Goal: Task Accomplishment & Management: Complete application form

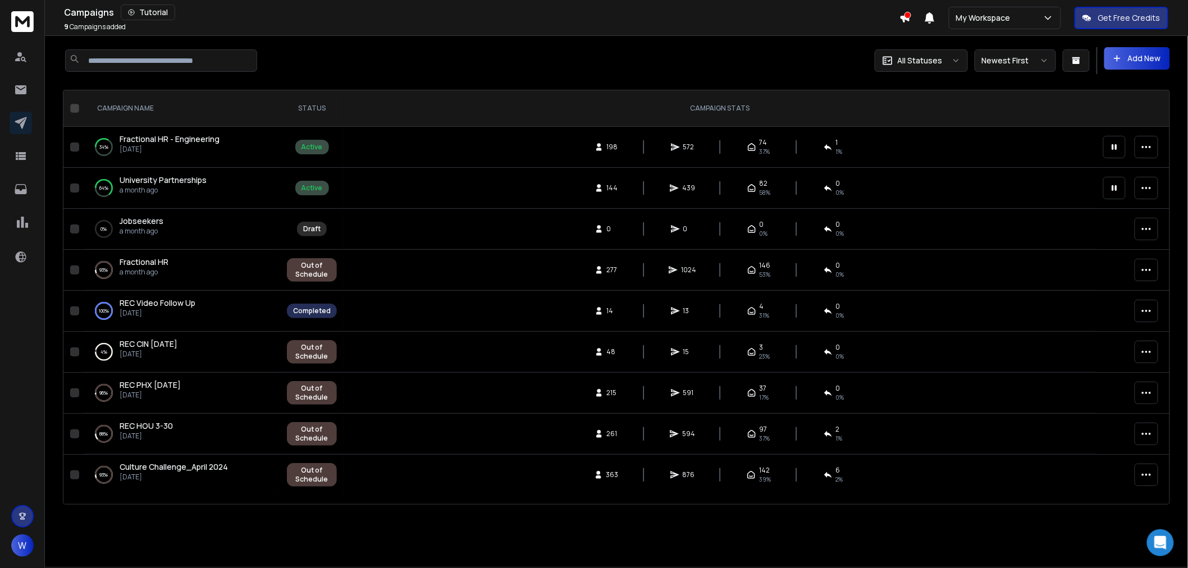
drag, startPoint x: 169, startPoint y: 182, endPoint x: 469, endPoint y: 159, distance: 300.6
click at [169, 182] on span "University Partnerships" at bounding box center [163, 180] width 87 height 11
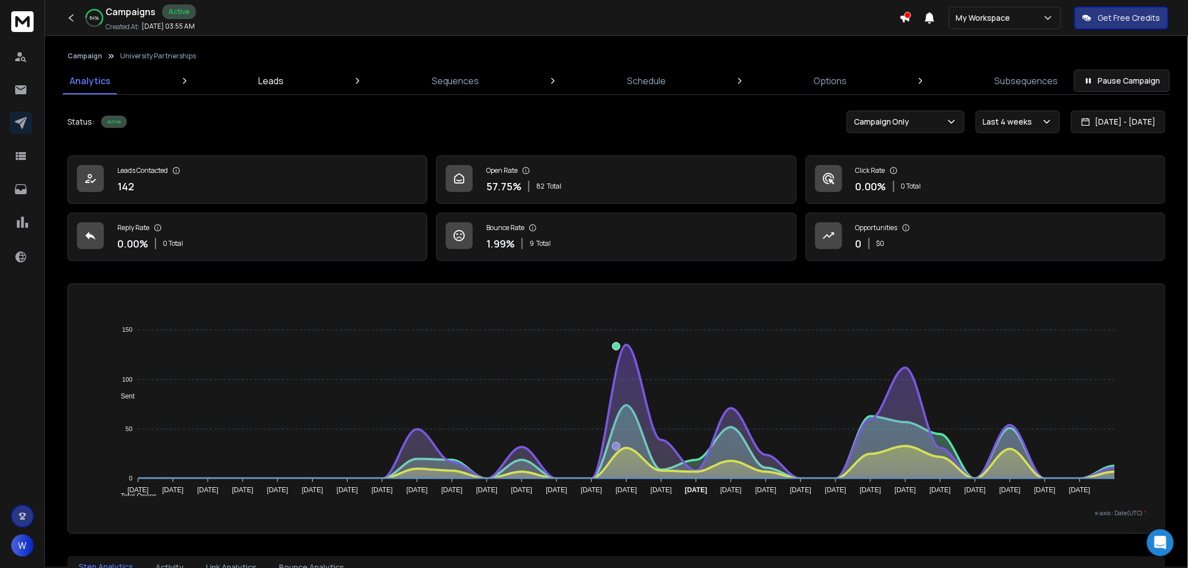
click at [277, 77] on p "Leads" at bounding box center [270, 80] width 25 height 13
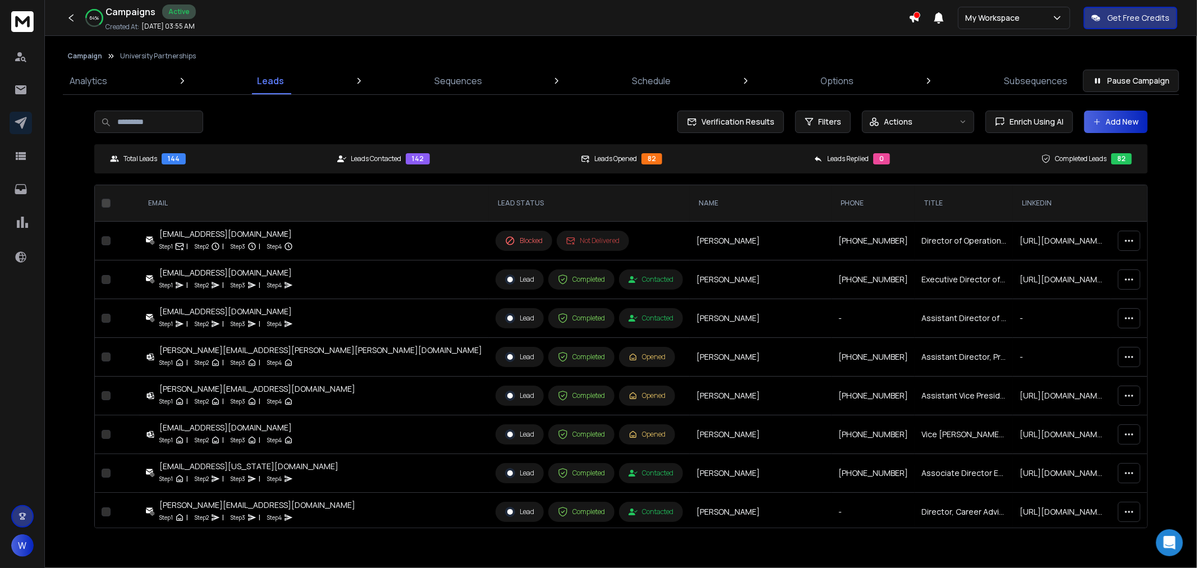
click at [142, 125] on input at bounding box center [148, 122] width 109 height 22
paste input "**********"
type input "**********"
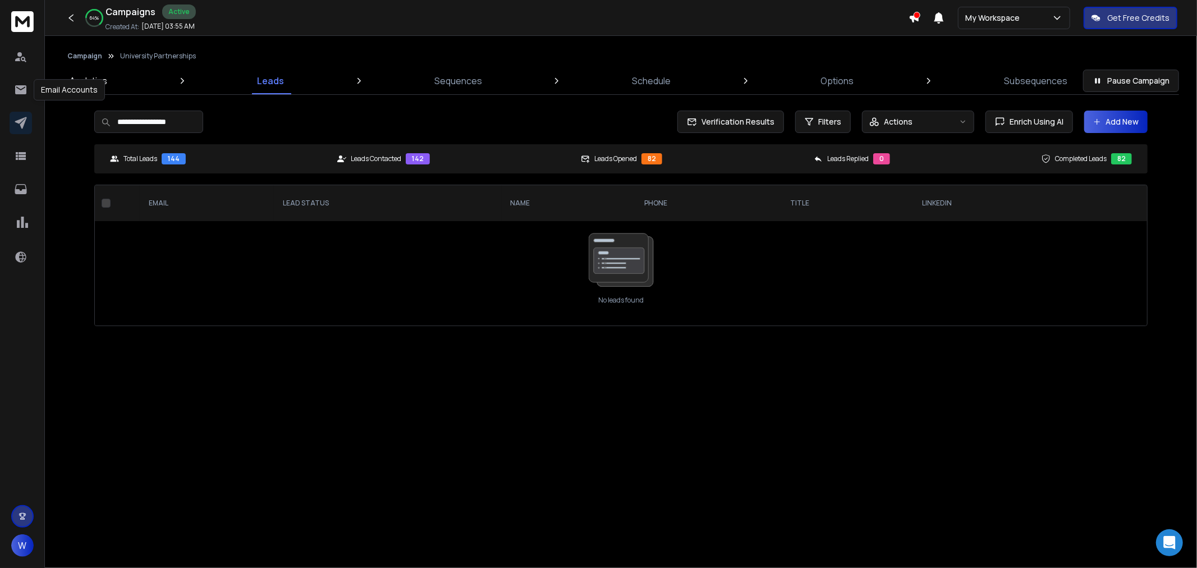
click at [81, 76] on p "Analytics" at bounding box center [89, 80] width 38 height 13
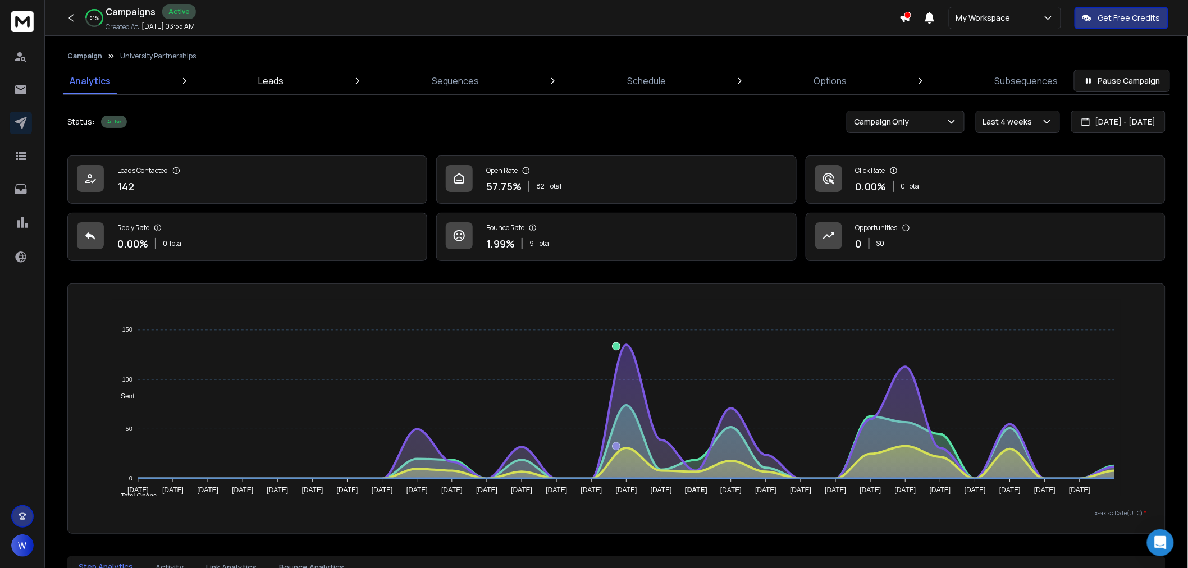
click at [271, 85] on p "Leads" at bounding box center [270, 80] width 25 height 13
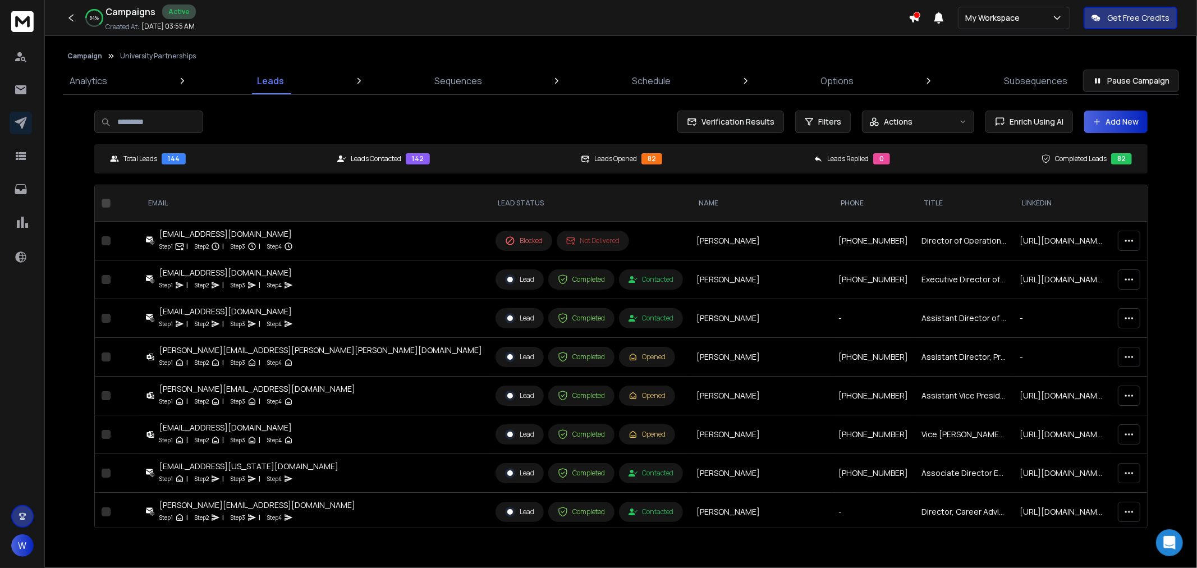
click at [1114, 121] on button "Add New" at bounding box center [1115, 122] width 63 height 22
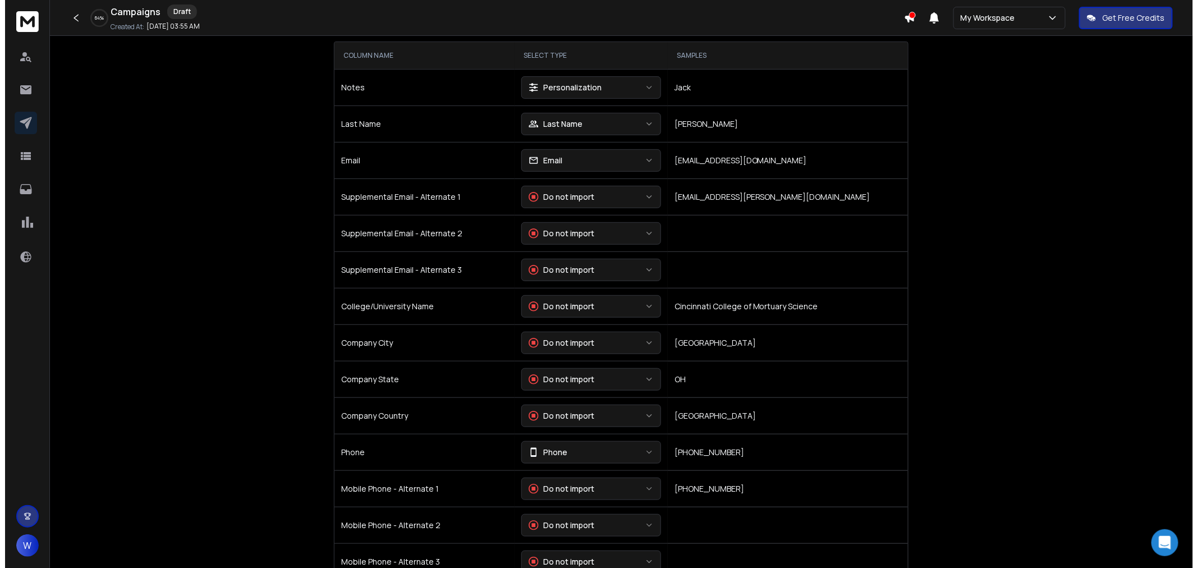
scroll to position [187, 0]
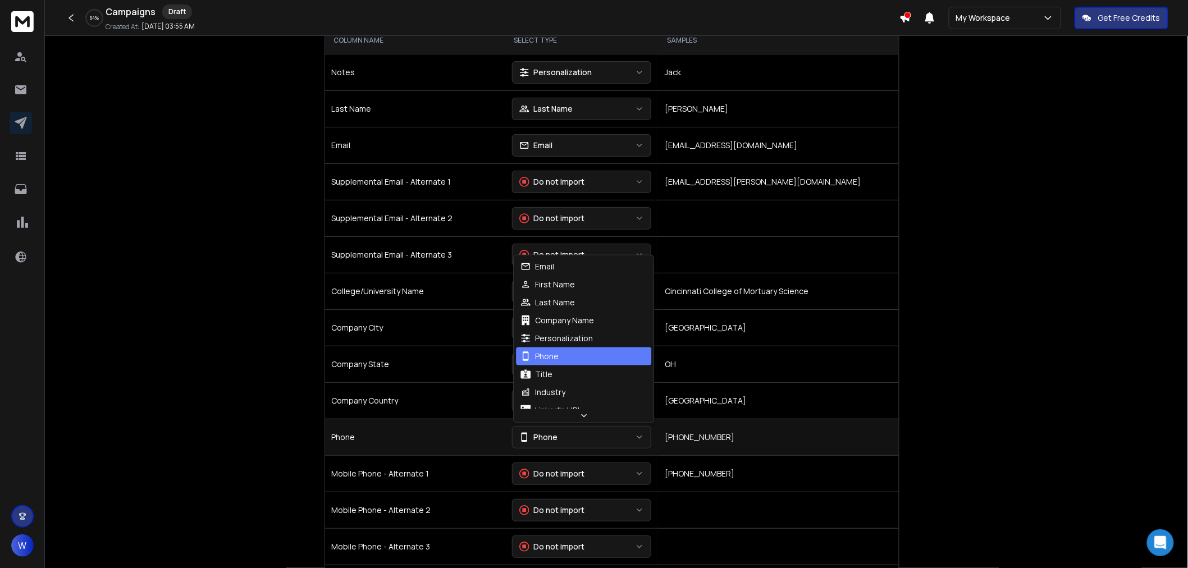
click at [621, 435] on button "Phone" at bounding box center [582, 437] width 140 height 22
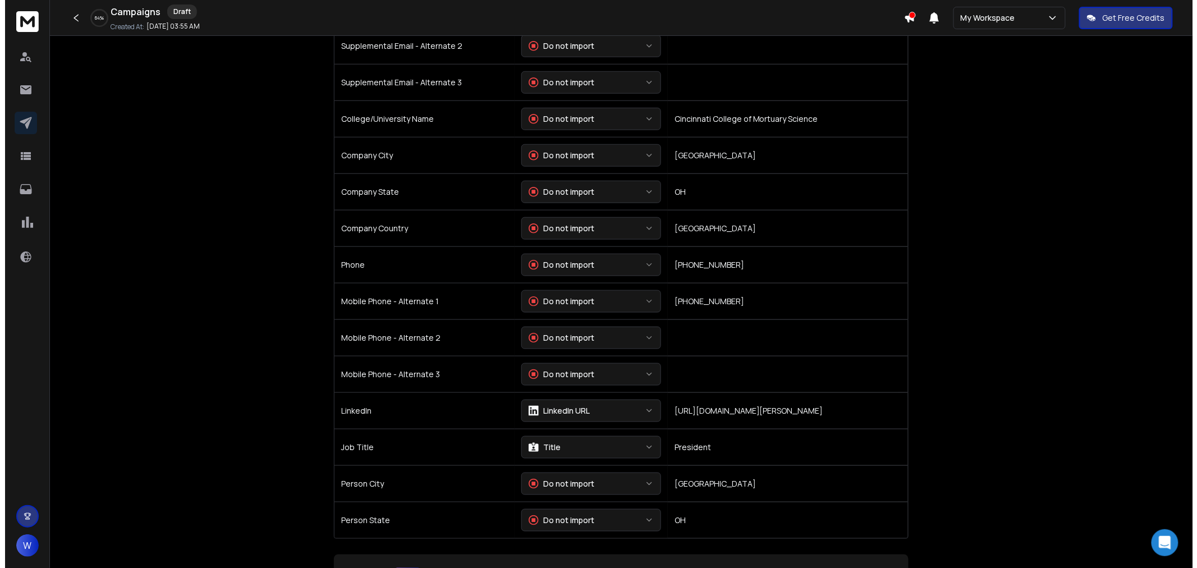
scroll to position [436, 0]
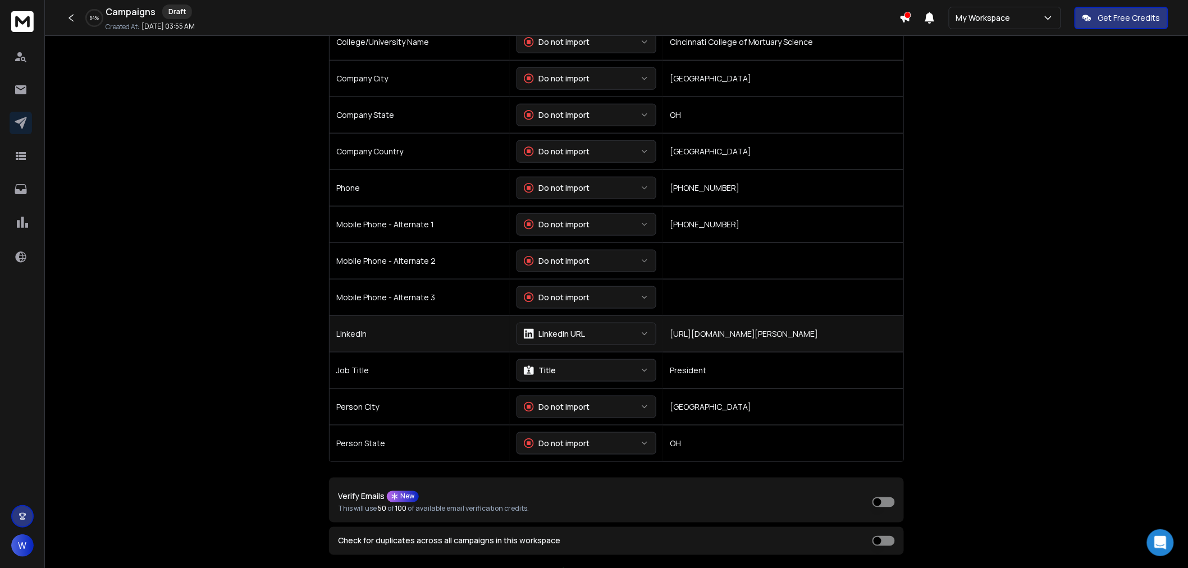
click at [595, 332] on button "LinkedIn URL" at bounding box center [586, 334] width 140 height 22
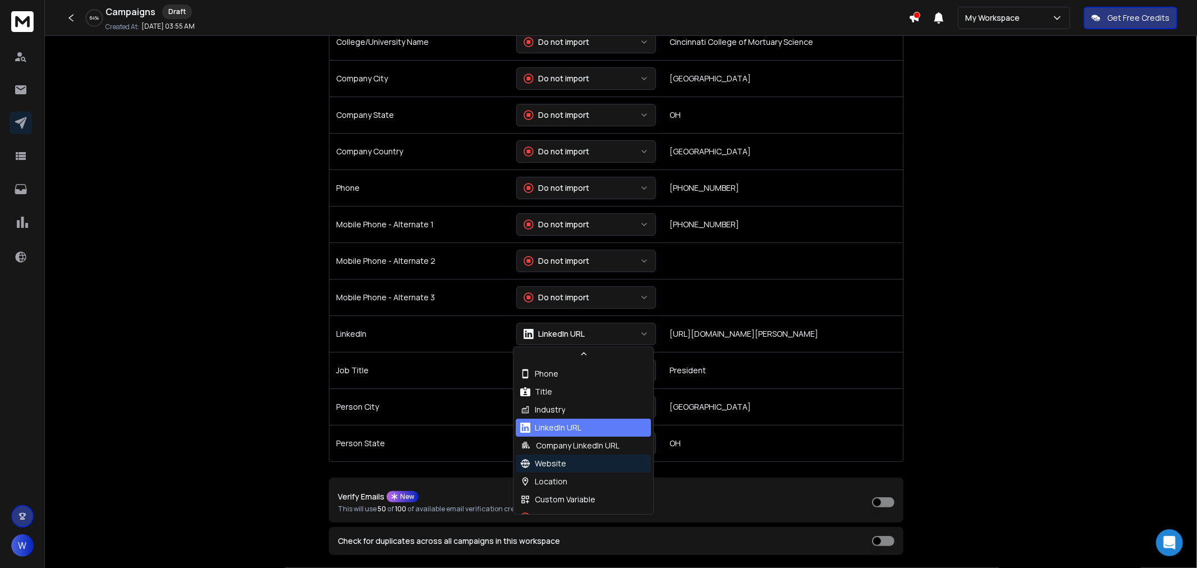
scroll to position [102, 0]
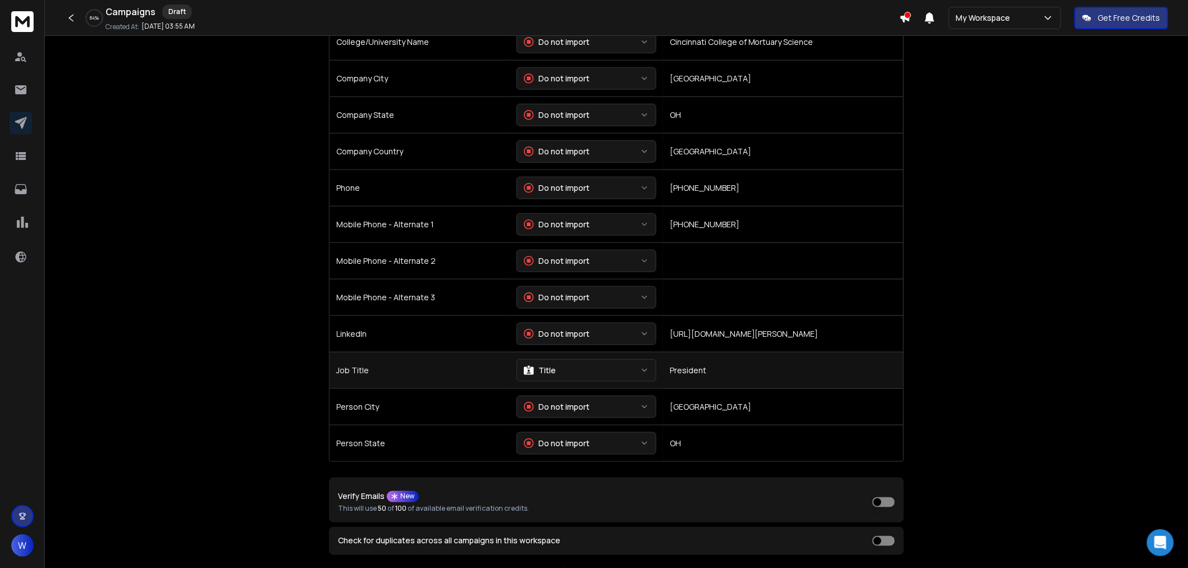
click at [604, 381] on td "Title" at bounding box center [586, 370] width 153 height 36
click at [606, 370] on button "Title" at bounding box center [586, 370] width 140 height 22
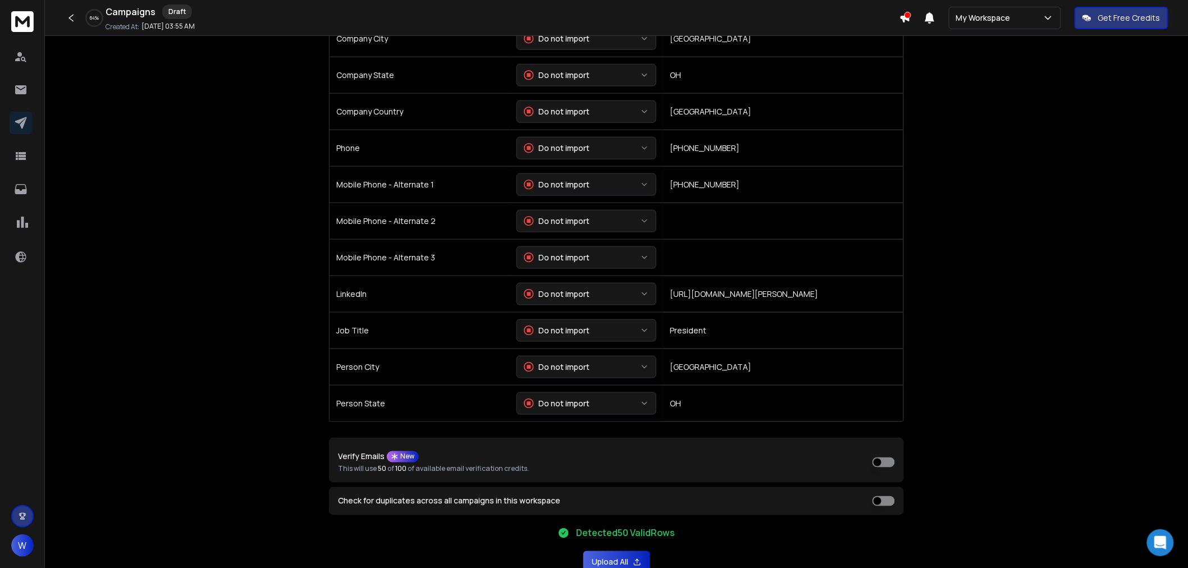
scroll to position [498, 0]
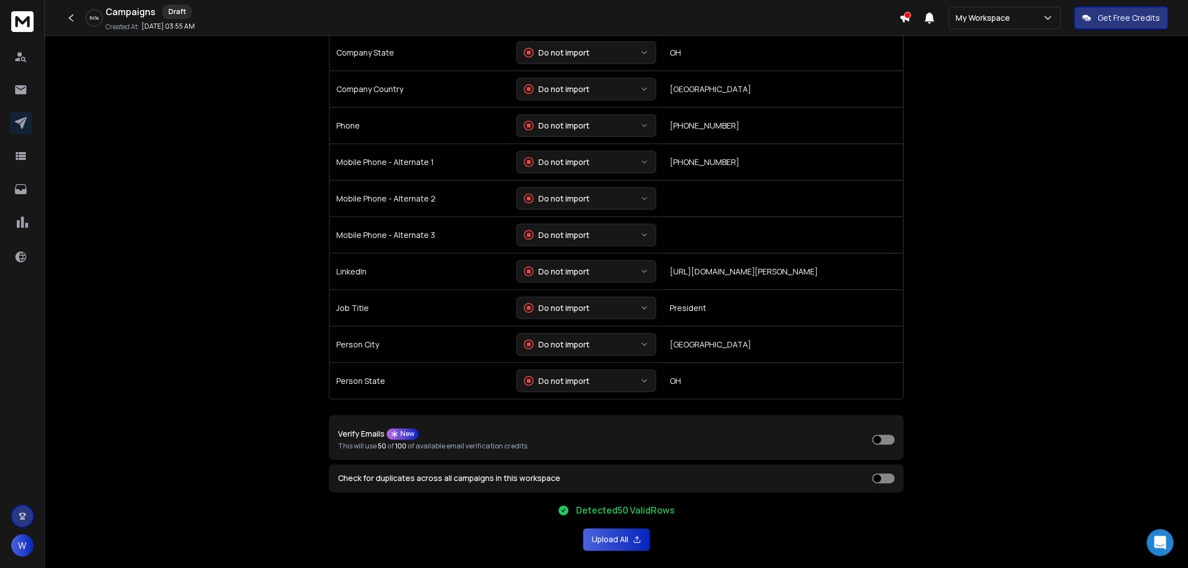
click at [627, 534] on button "Upload All" at bounding box center [616, 540] width 67 height 22
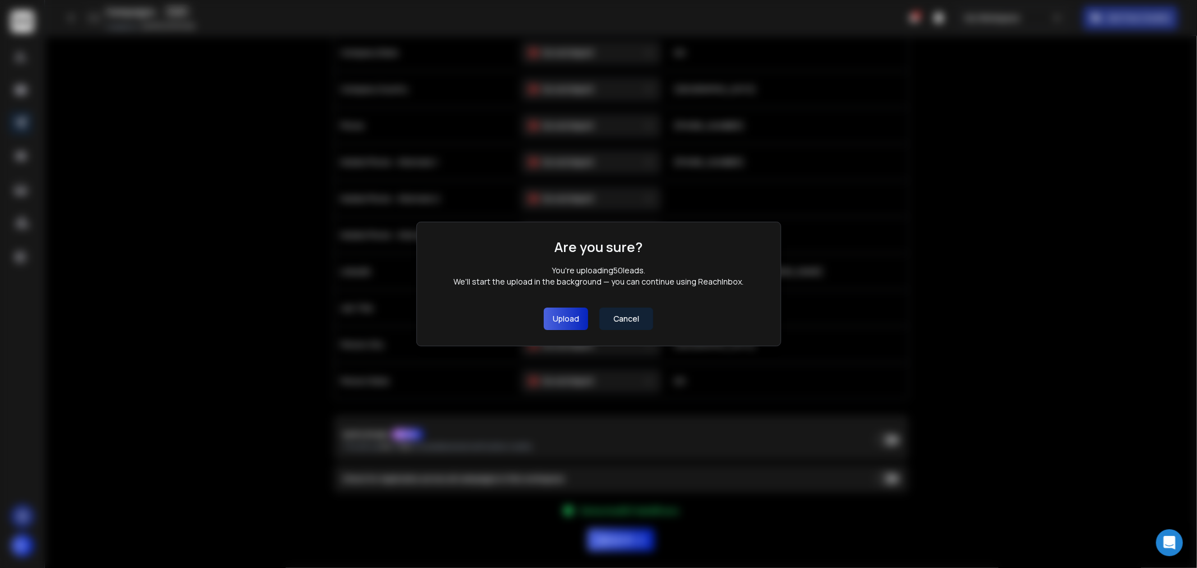
click at [558, 318] on button "Upload" at bounding box center [566, 319] width 44 height 22
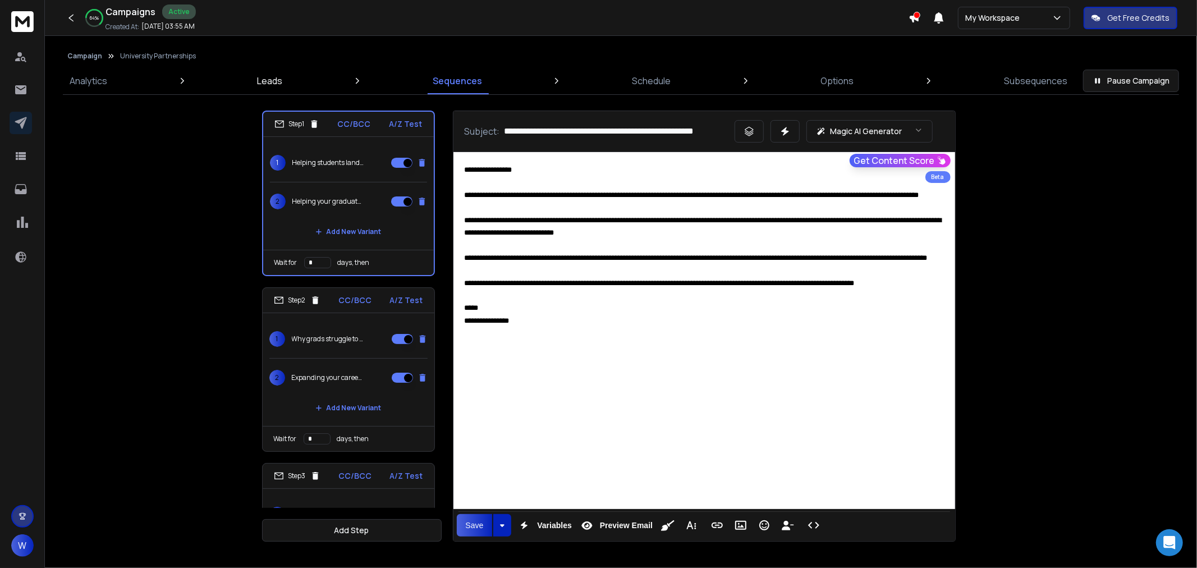
click at [272, 81] on p "Leads" at bounding box center [269, 80] width 25 height 13
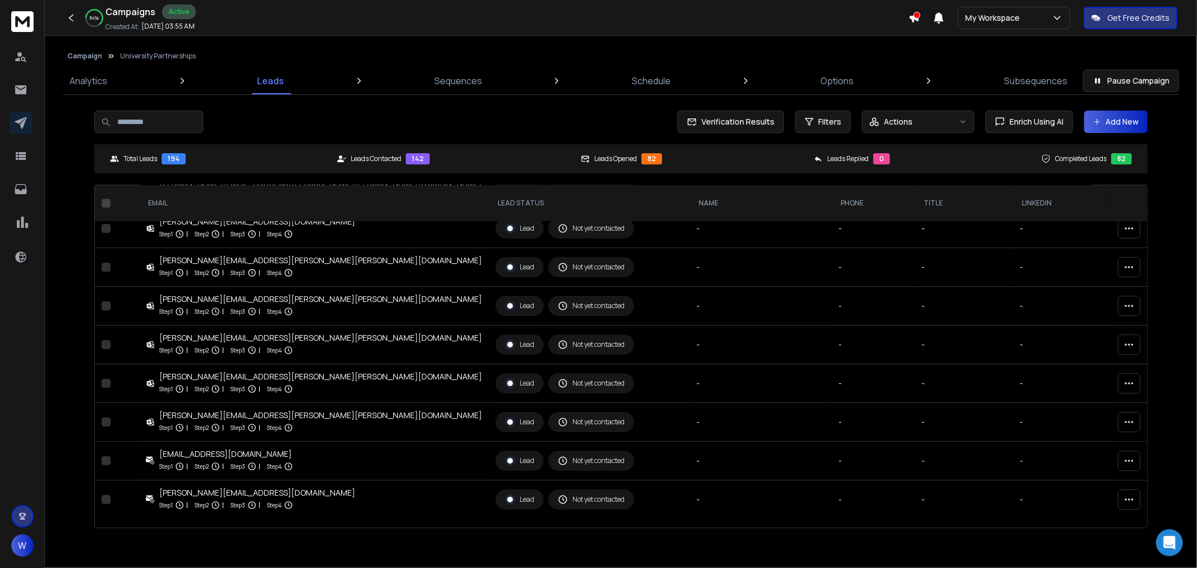
scroll to position [7225, 0]
